Goal: Navigation & Orientation: Find specific page/section

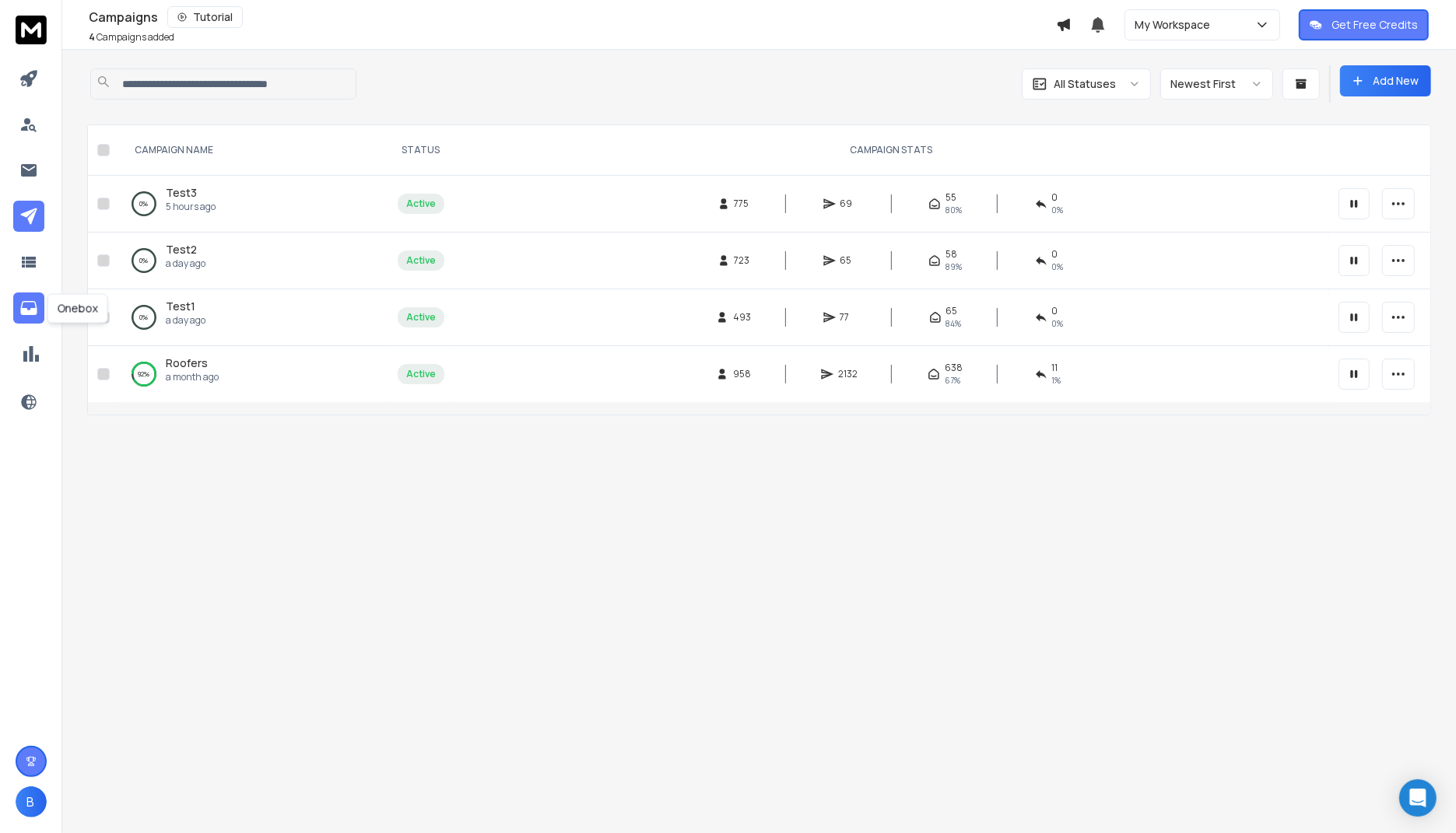
click at [21, 318] on link at bounding box center [28, 308] width 31 height 31
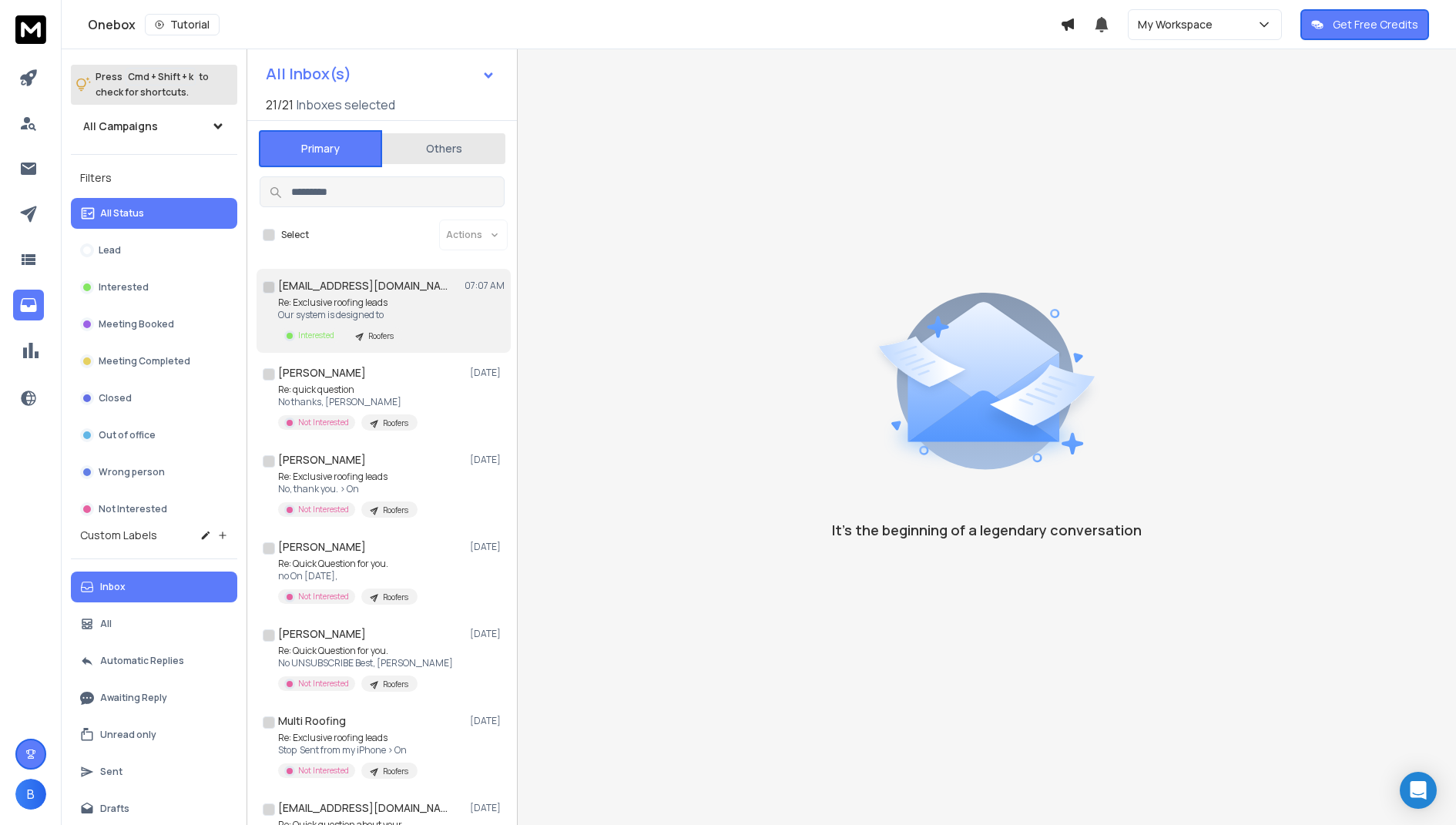
click at [434, 310] on div "Re: Exclusive roofing leads Our system is designed to Interested Roofers" at bounding box center [390, 320] width 226 height 47
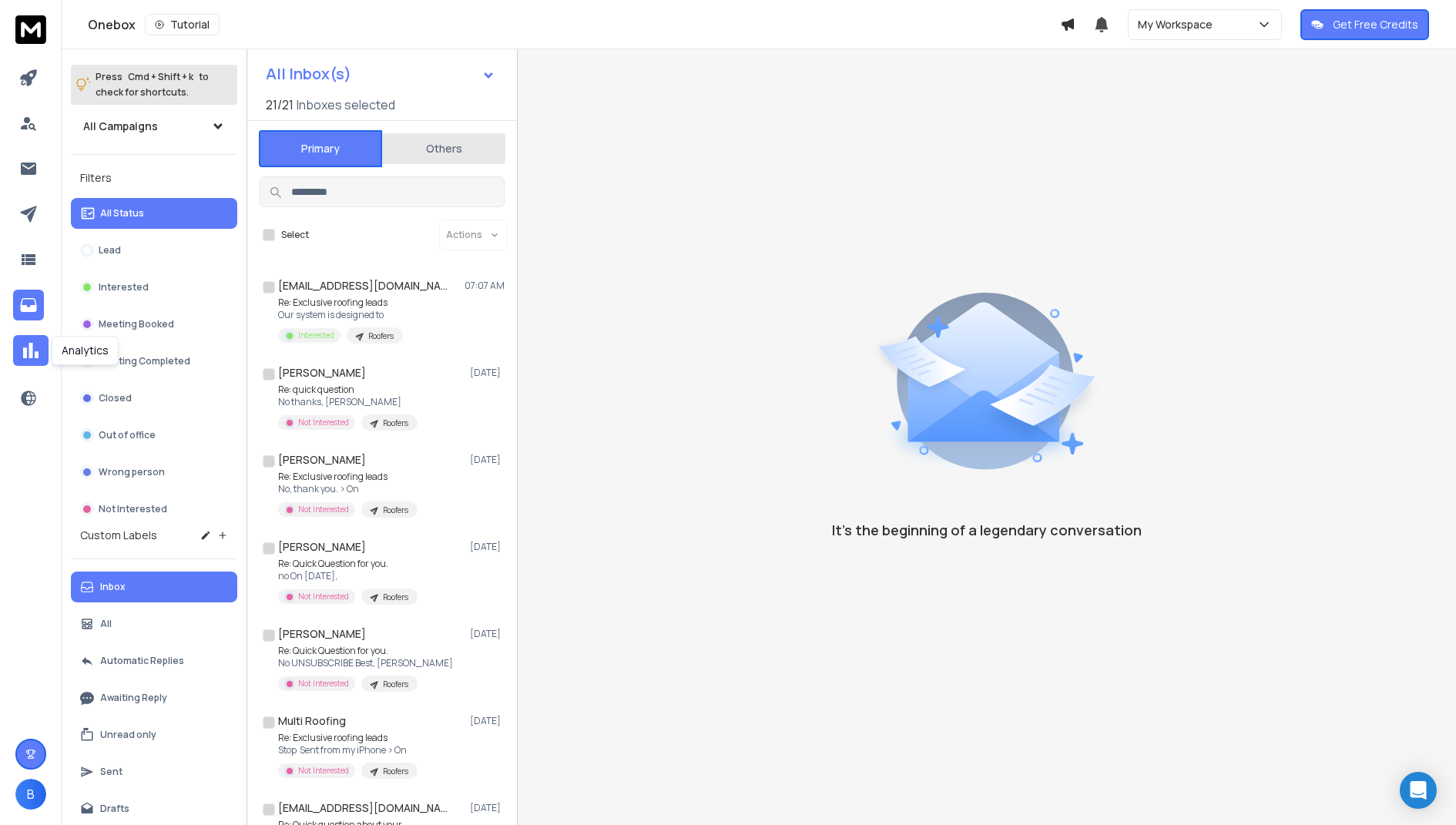
click at [39, 348] on icon at bounding box center [31, 350] width 23 height 23
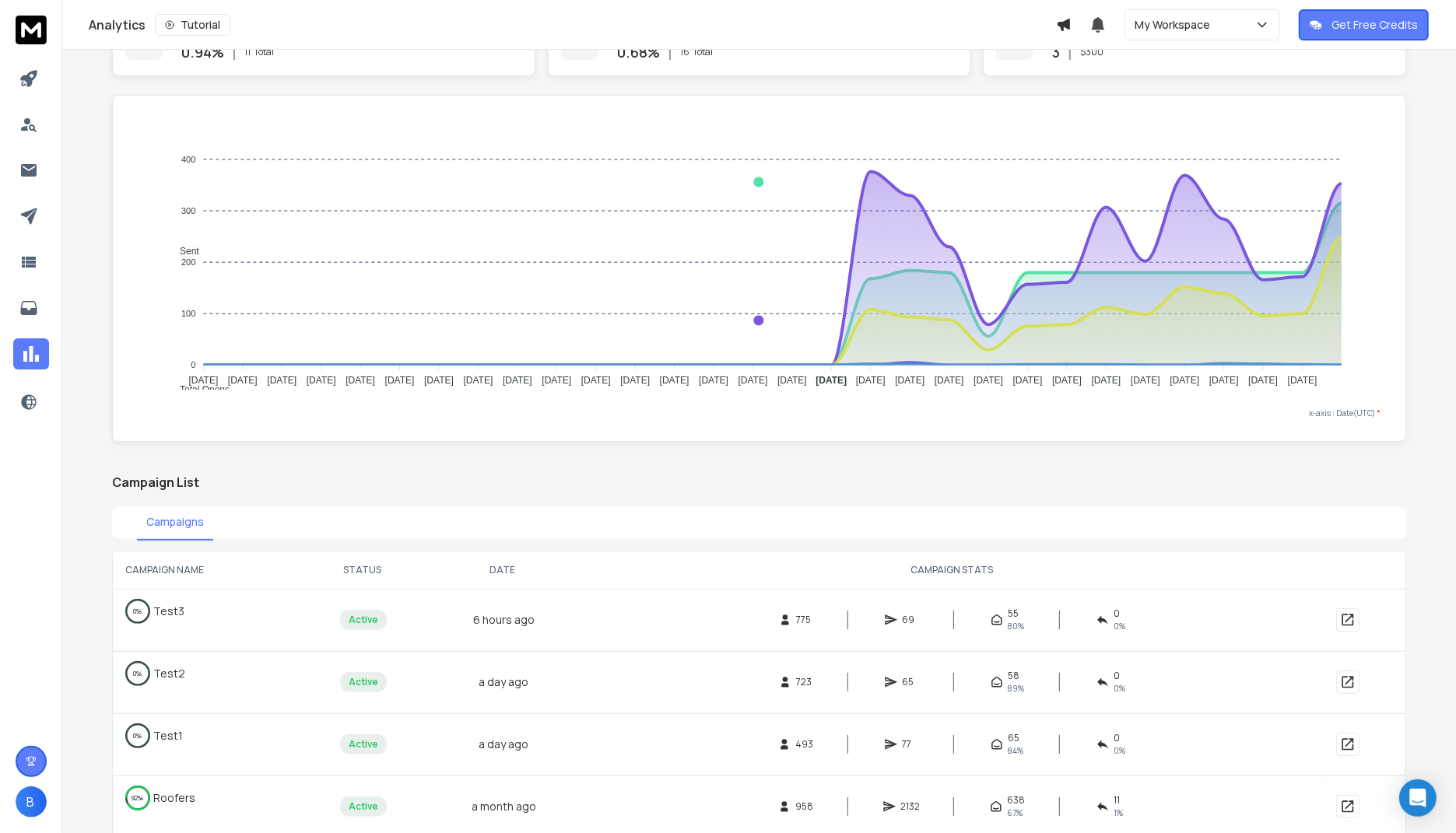
scroll to position [229, 0]
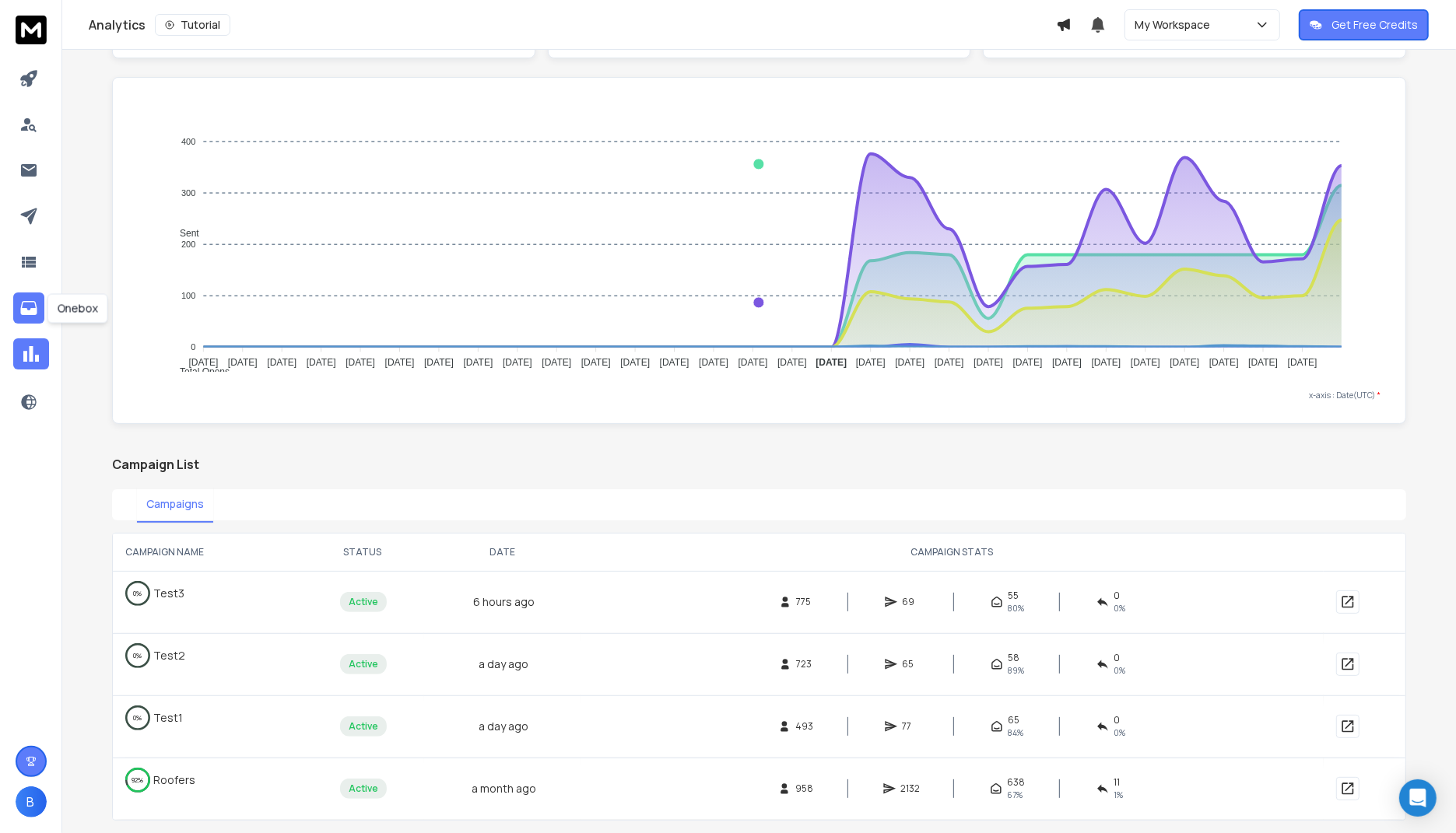
click at [20, 302] on icon at bounding box center [28, 308] width 19 height 19
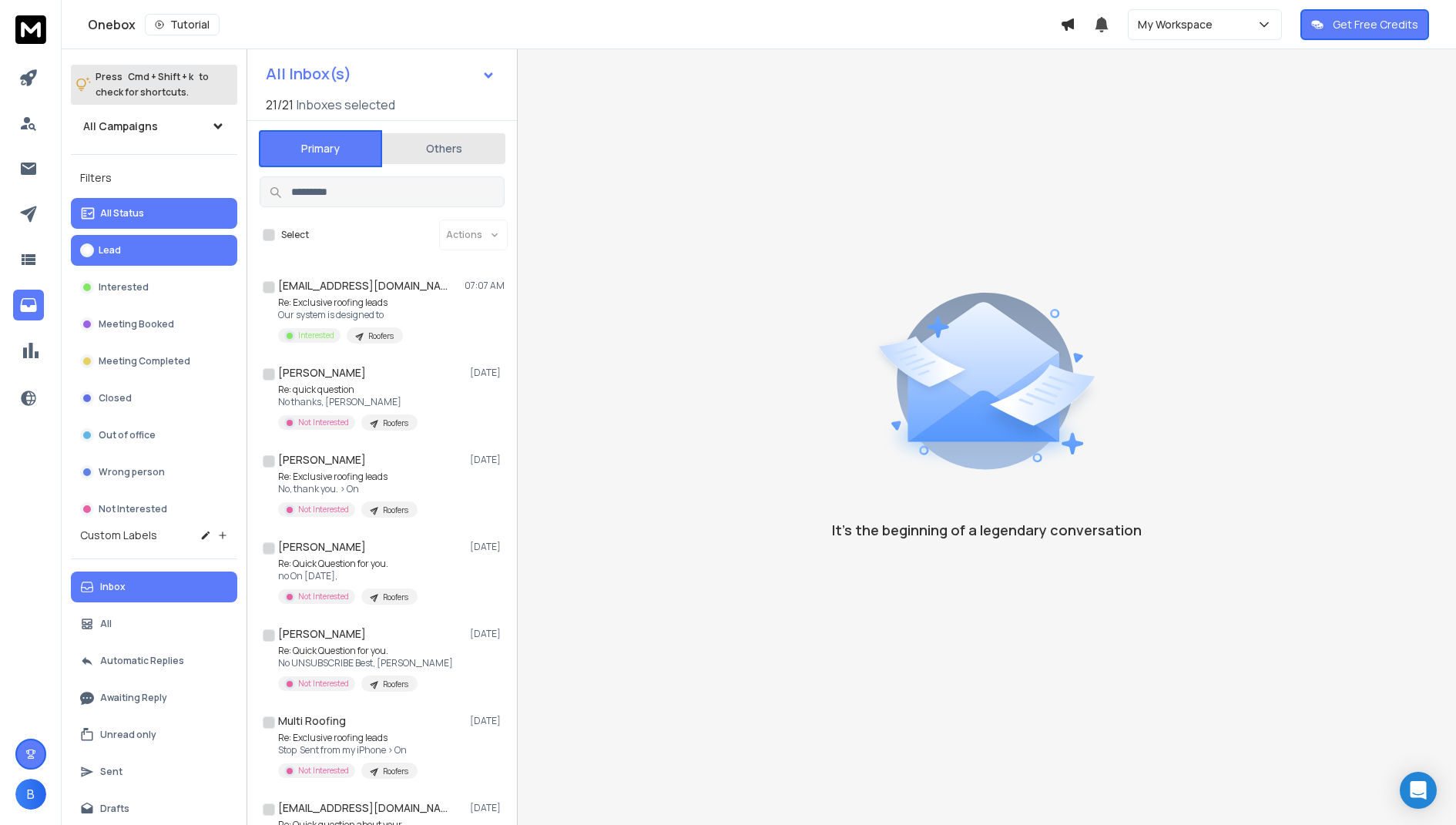
click at [151, 254] on button "Lead" at bounding box center [154, 250] width 167 height 31
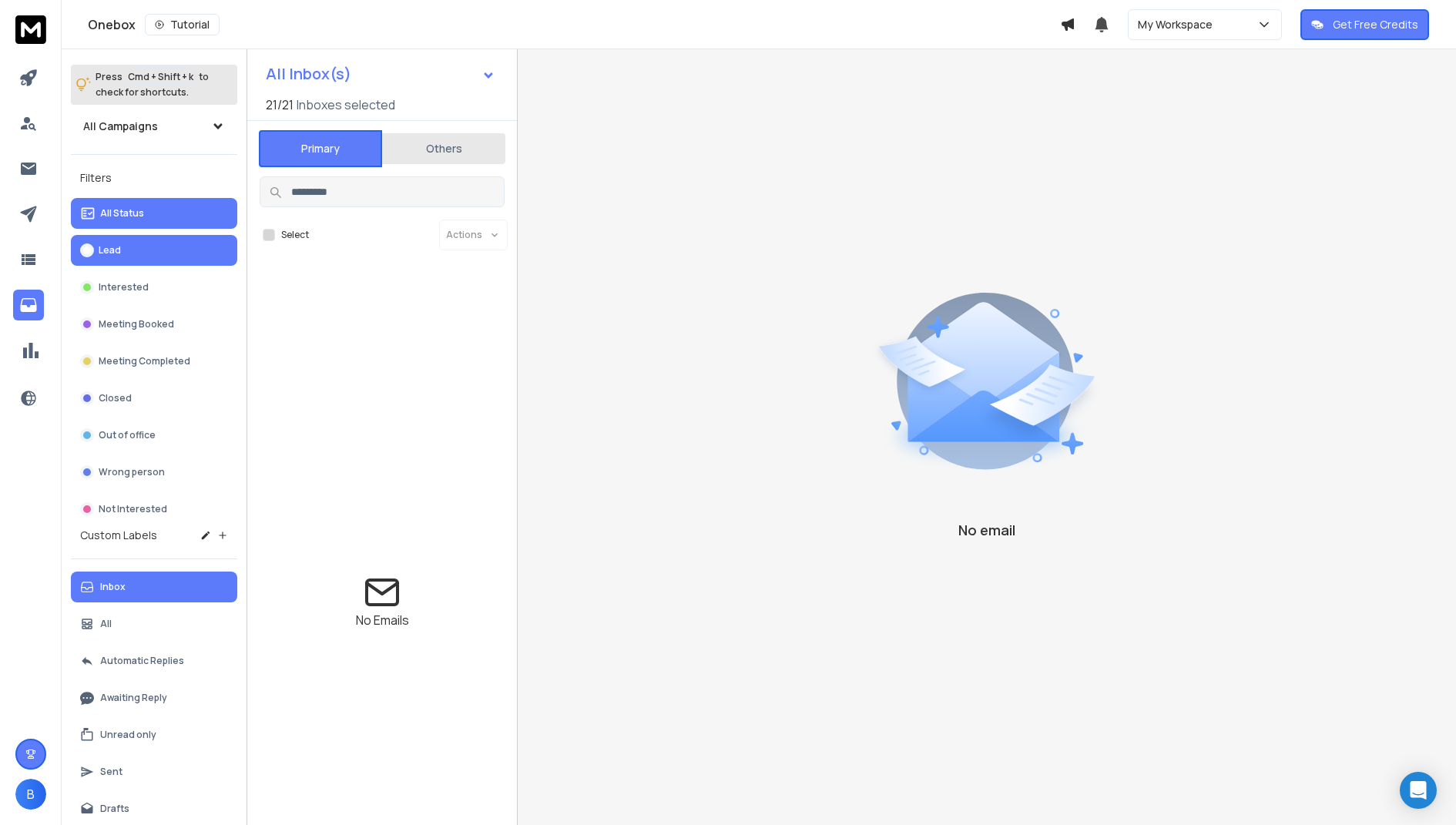
click at [168, 205] on button "All Status" at bounding box center [154, 213] width 167 height 31
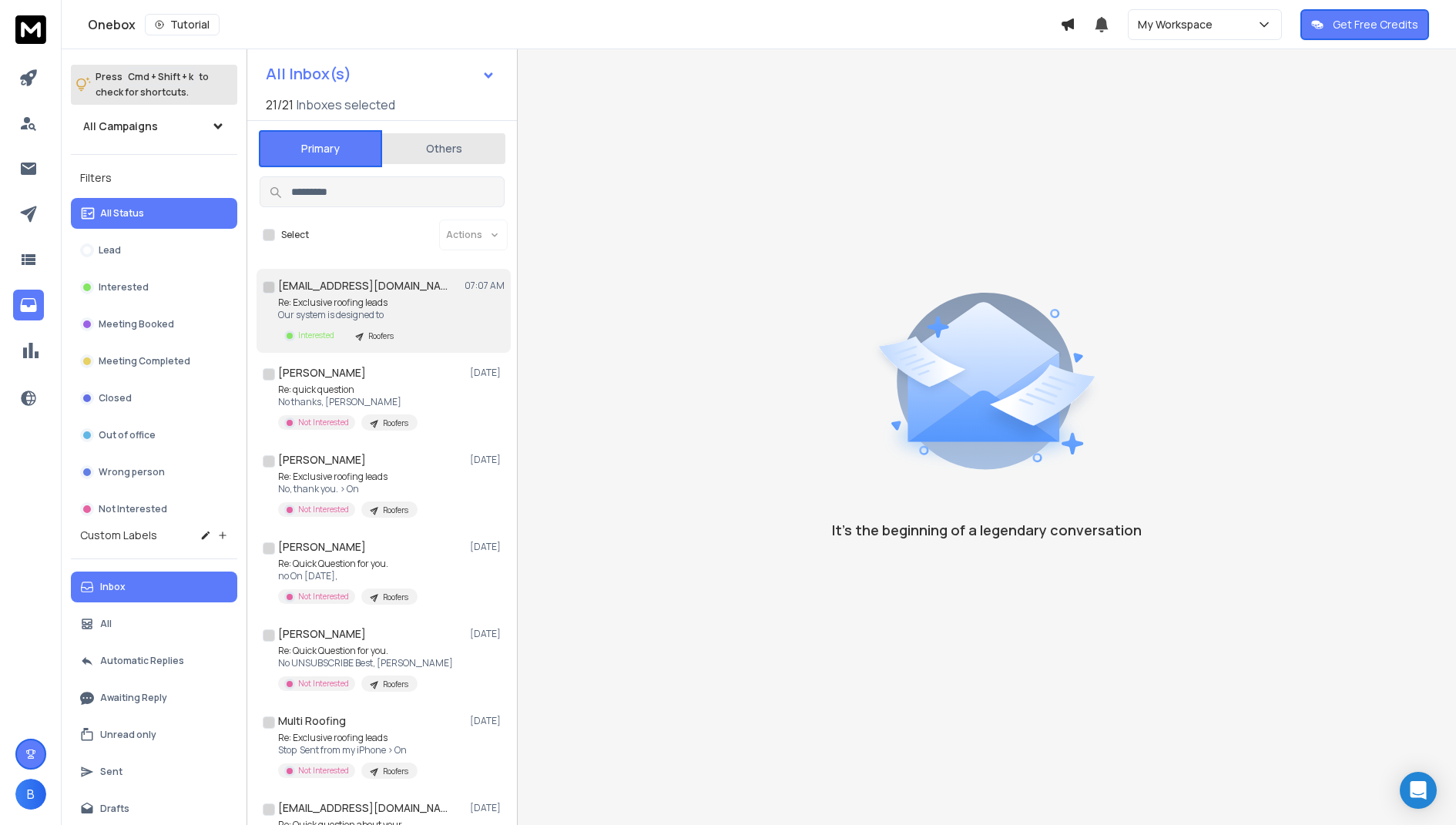
click at [425, 296] on div "Re: Exclusive roofing leads Our system is designed to Interested Roofers" at bounding box center [390, 320] width 226 height 47
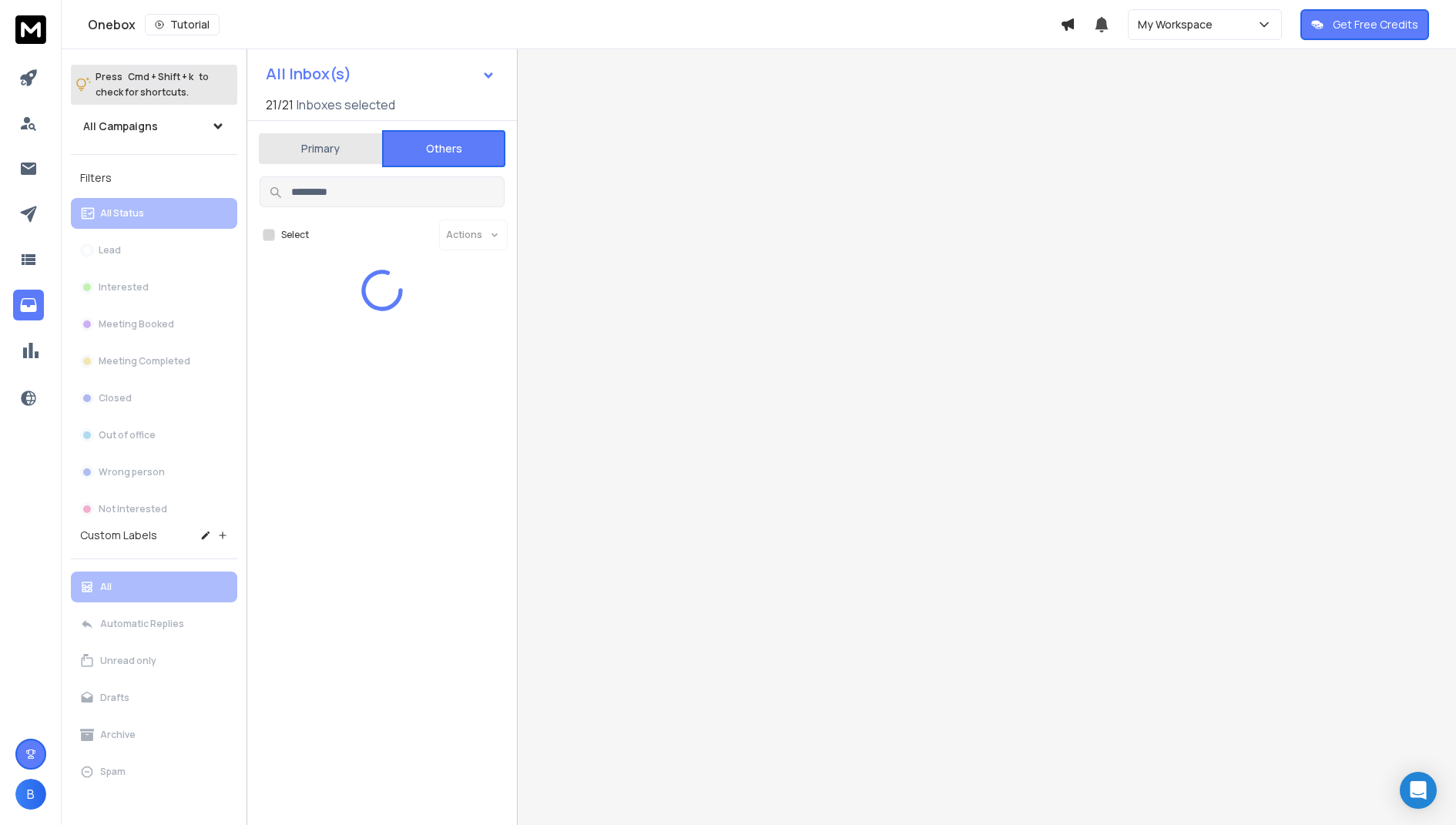
click at [427, 162] on button "Others" at bounding box center [443, 149] width 123 height 37
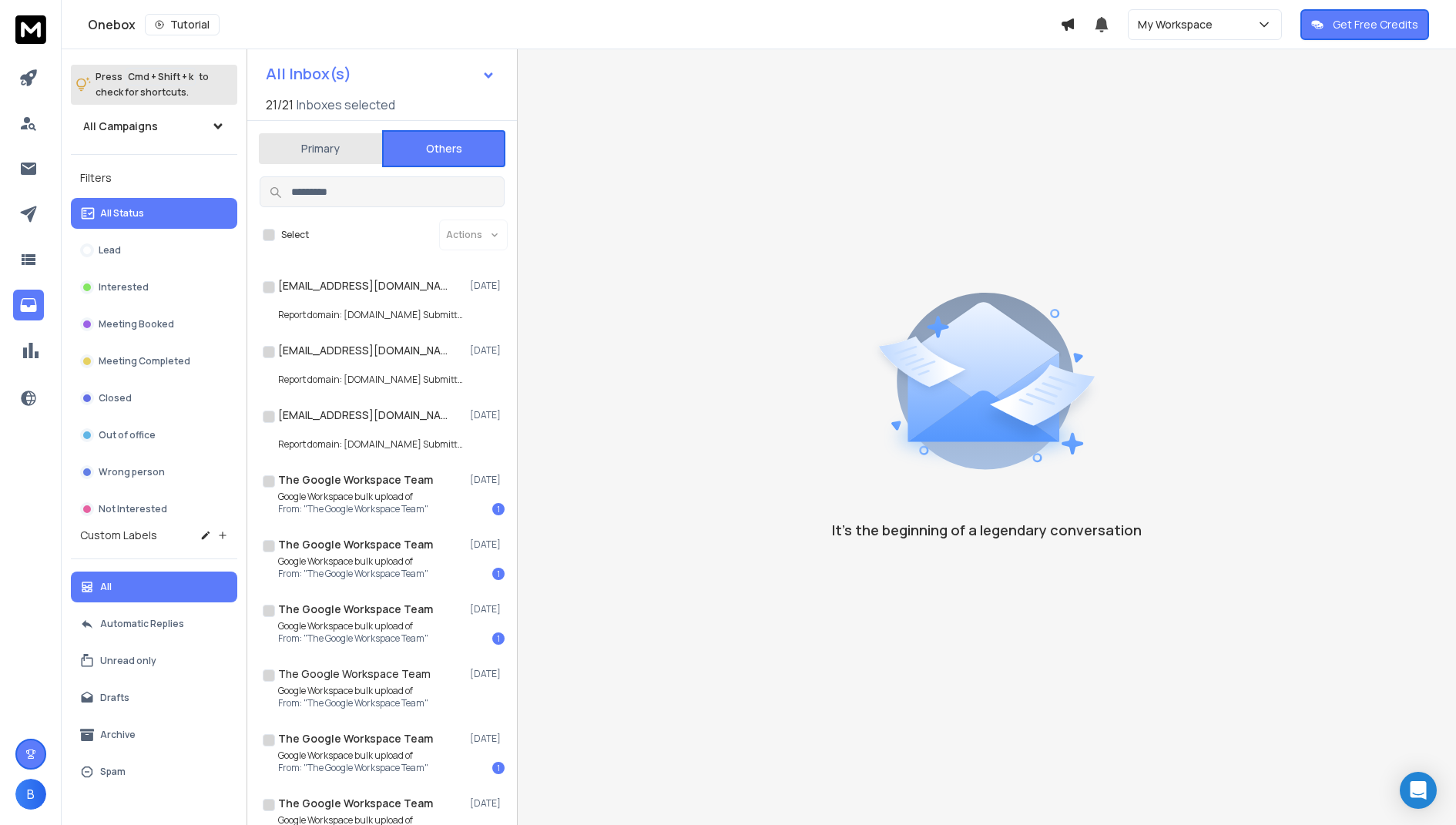
click at [281, 133] on button "Primary" at bounding box center [320, 149] width 123 height 34
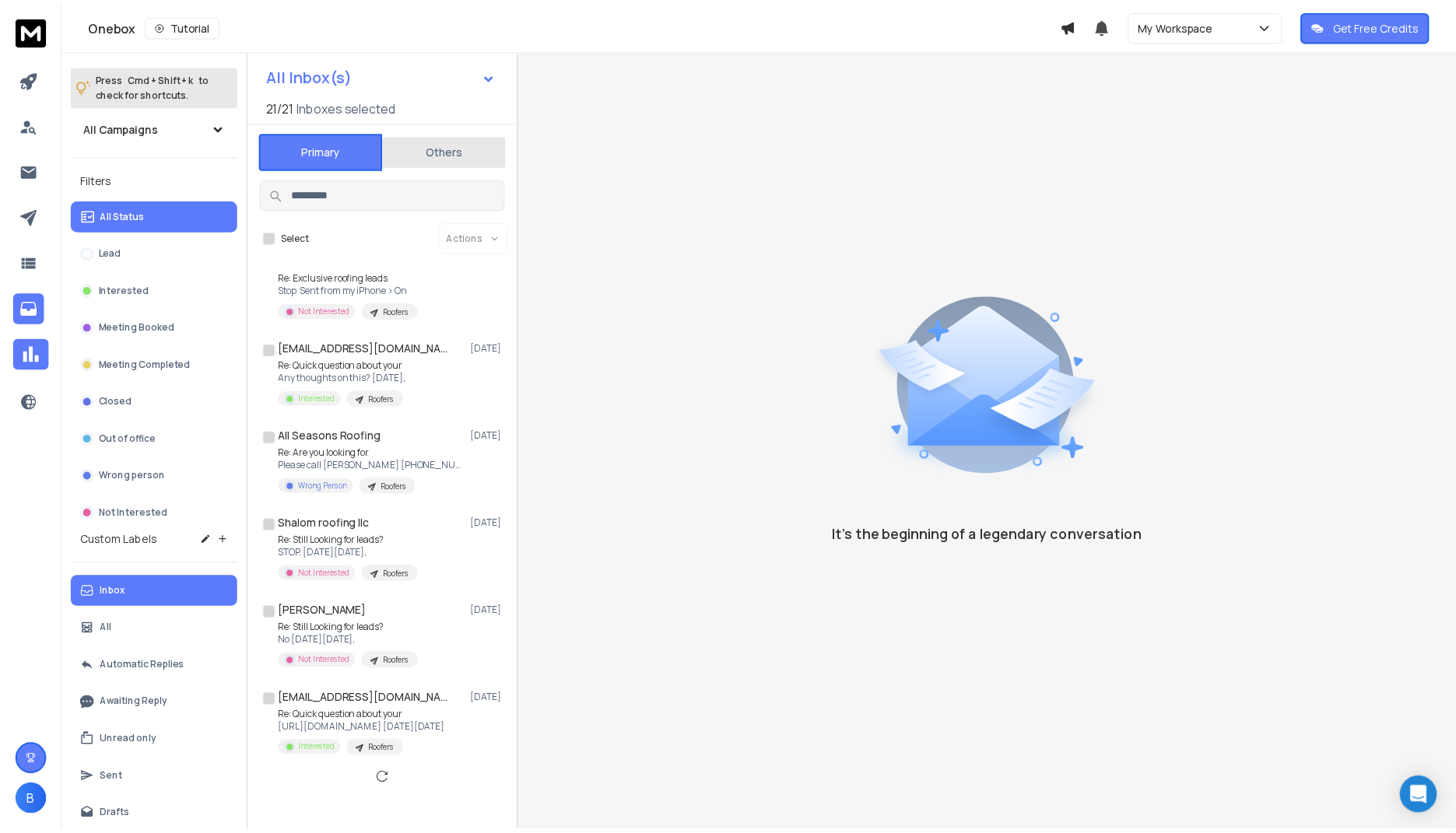
scroll to position [452, 0]
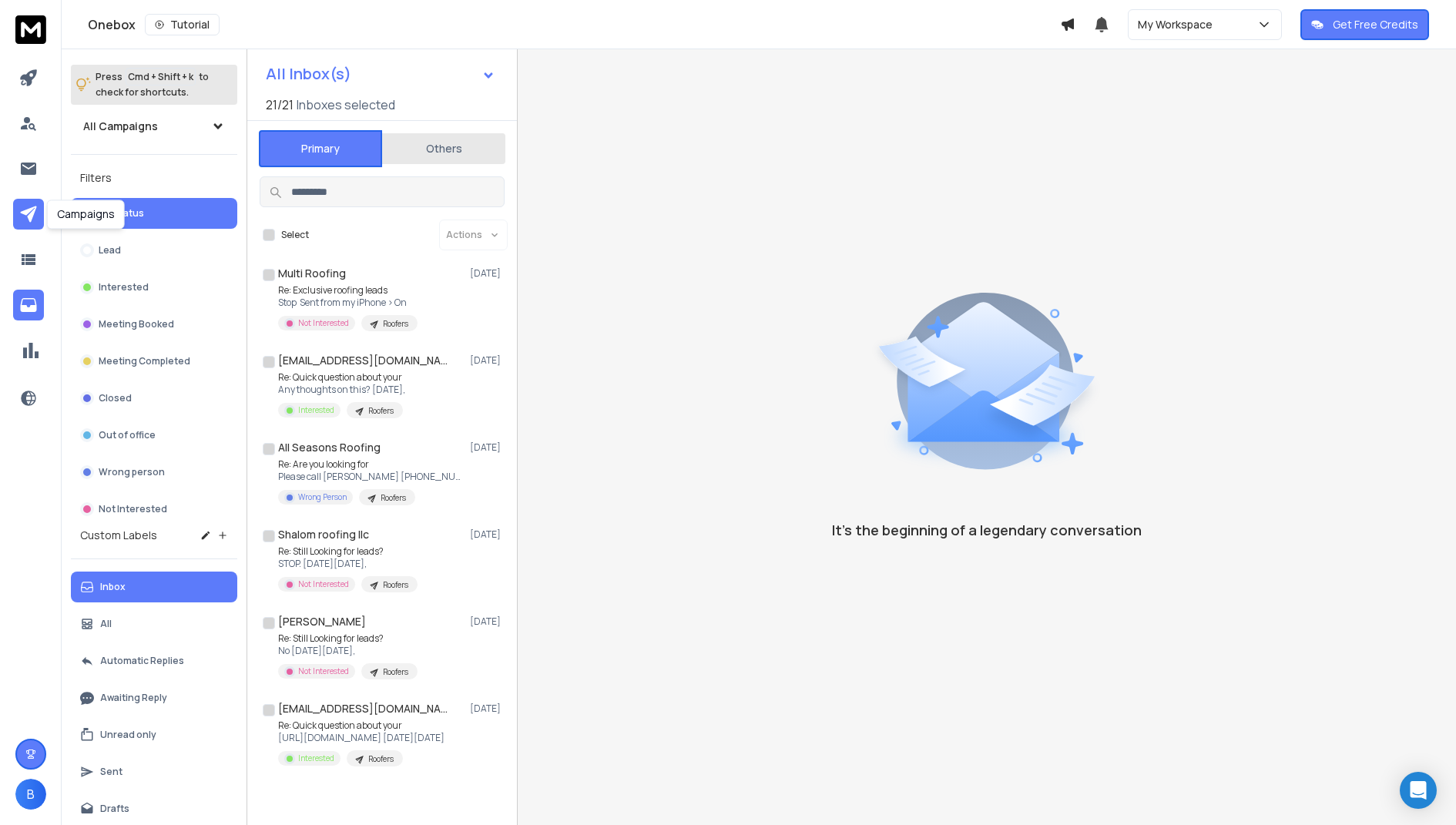
click at [27, 217] on icon at bounding box center [28, 214] width 19 height 19
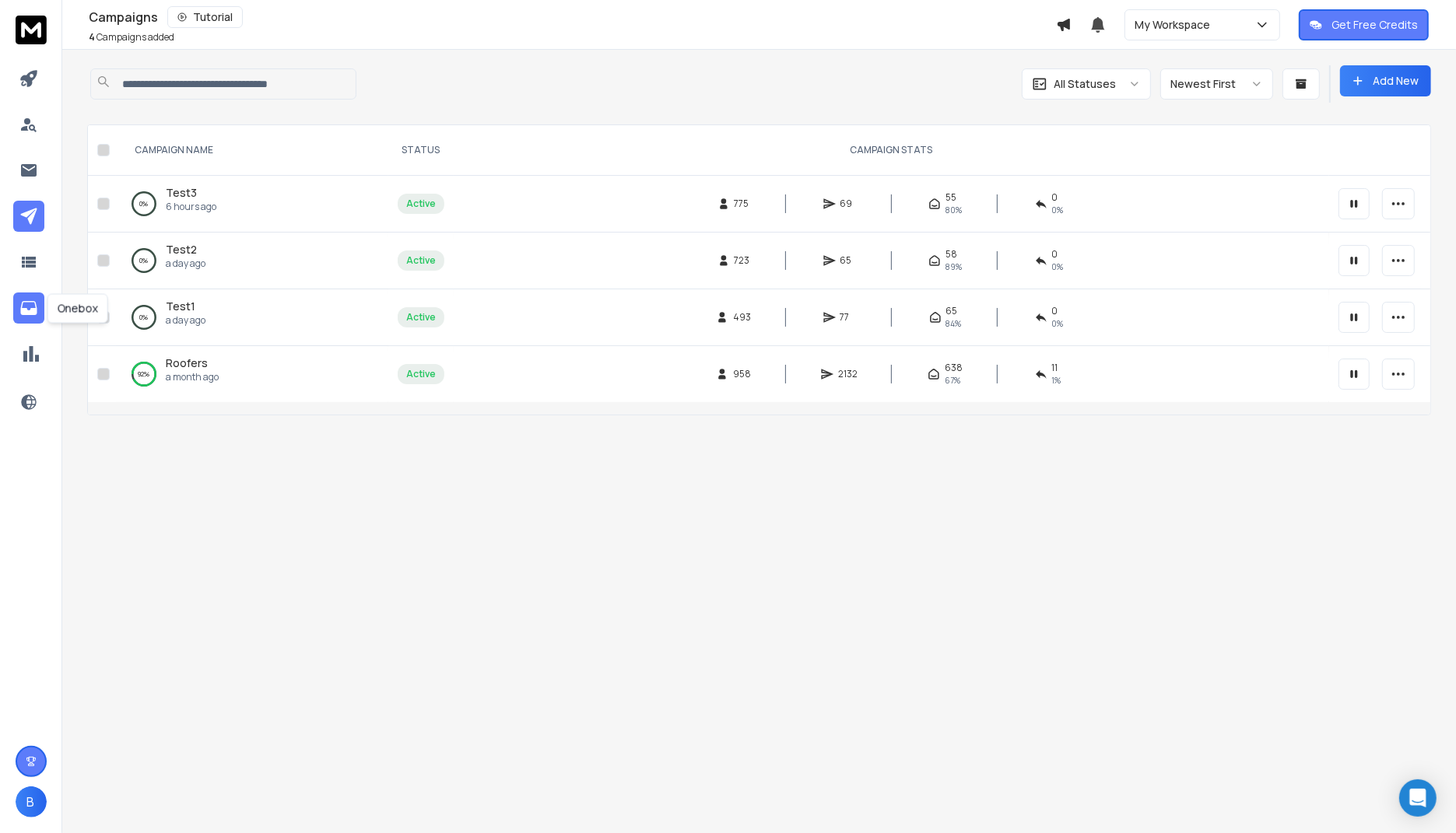
click at [21, 299] on icon at bounding box center [28, 308] width 19 height 19
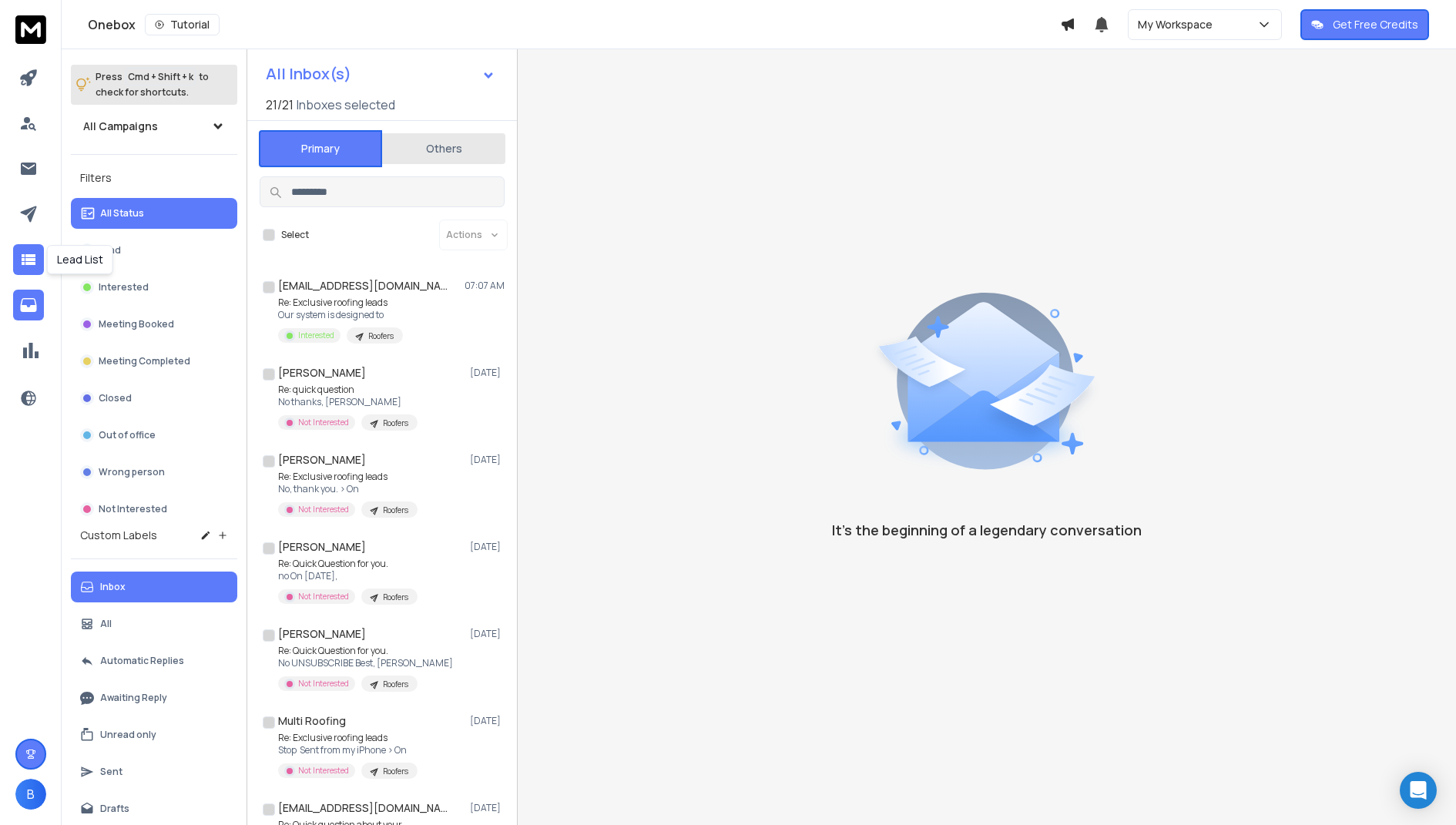
click at [28, 261] on icon at bounding box center [28, 259] width 19 height 19
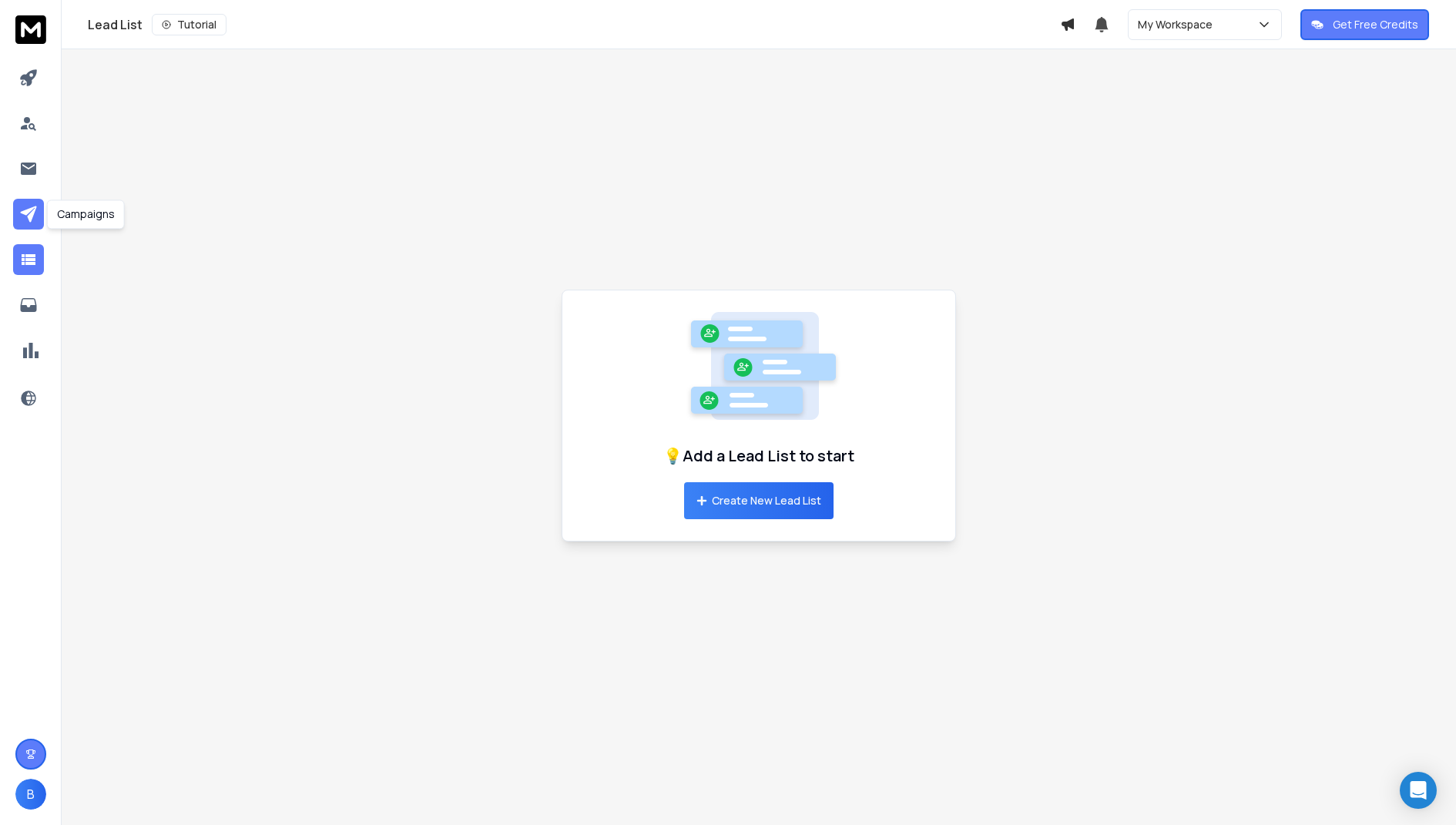
click at [21, 216] on icon at bounding box center [28, 214] width 19 height 19
